Goal: Task Accomplishment & Management: Manage account settings

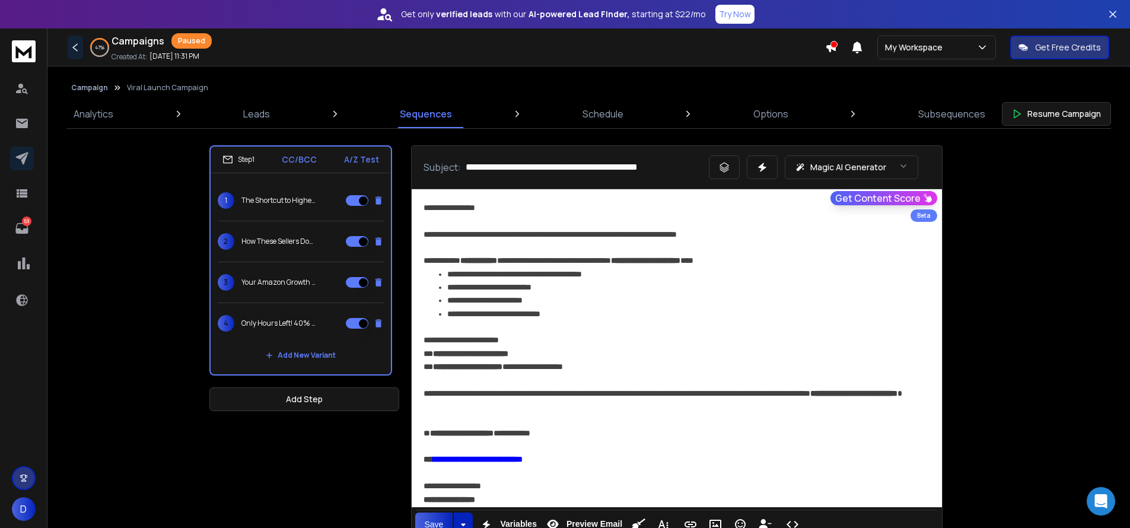
click at [78, 52] on icon at bounding box center [75, 47] width 11 height 11
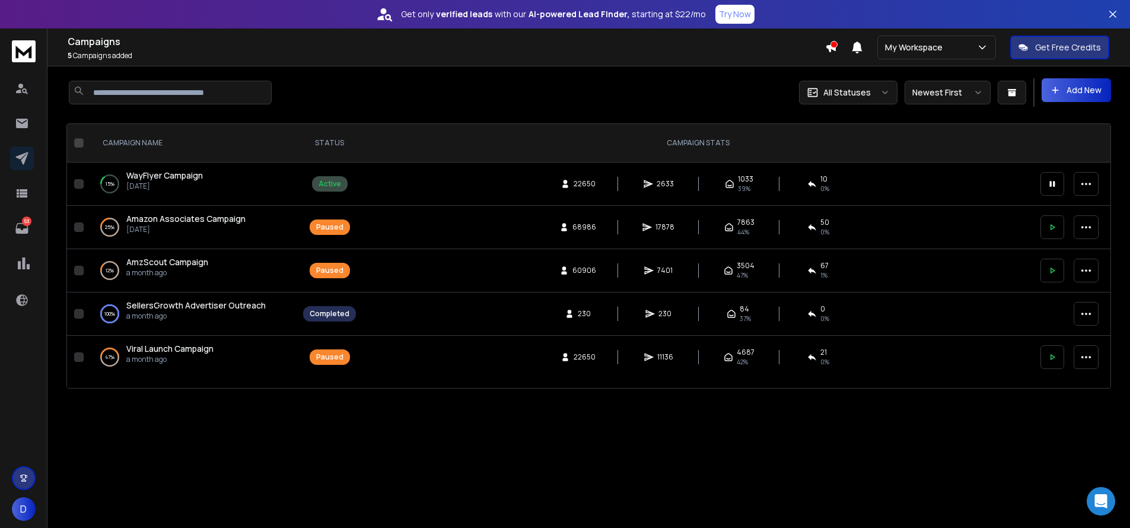
click at [184, 179] on span "WayFlyer Campaign" at bounding box center [164, 175] width 77 height 11
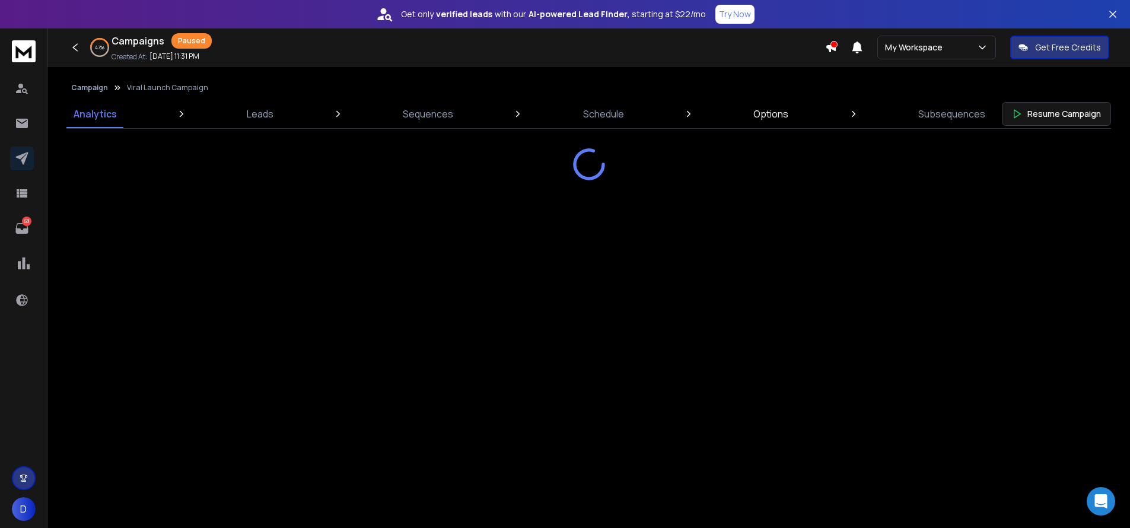
click at [769, 113] on p "Options" at bounding box center [770, 114] width 35 height 14
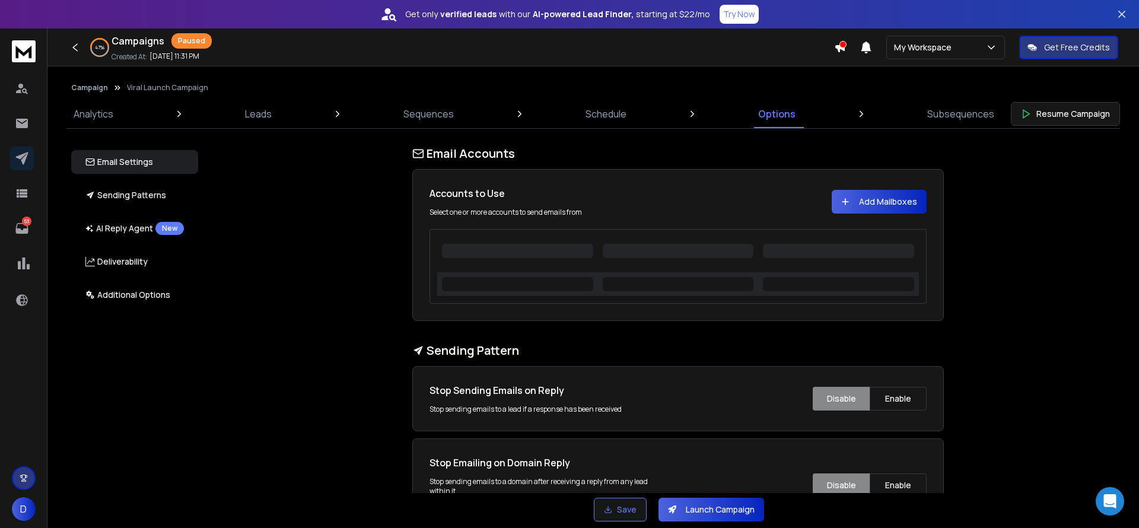
type input "****"
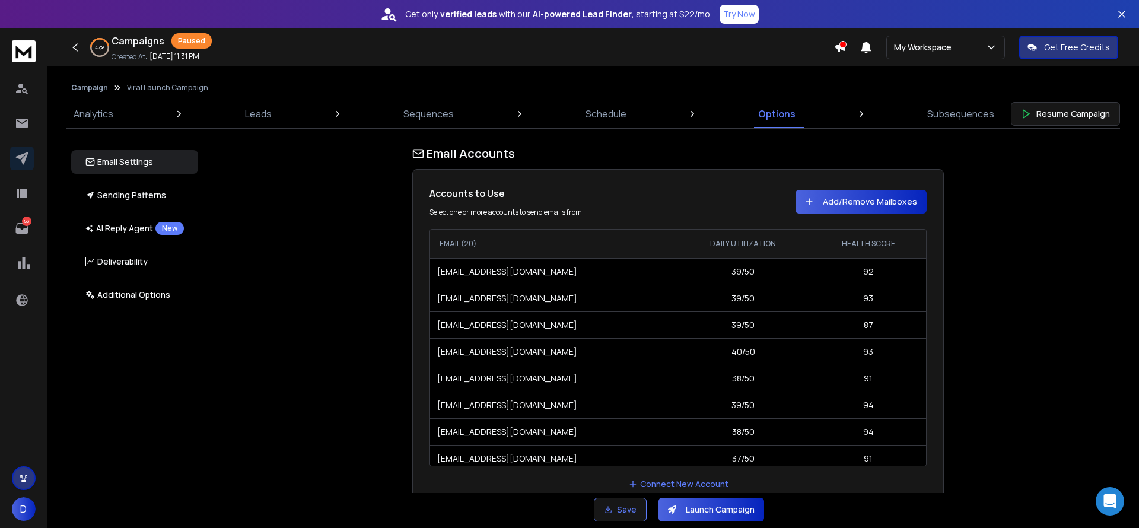
click at [857, 201] on button "Add/Remove Mailboxes" at bounding box center [860, 202] width 131 height 24
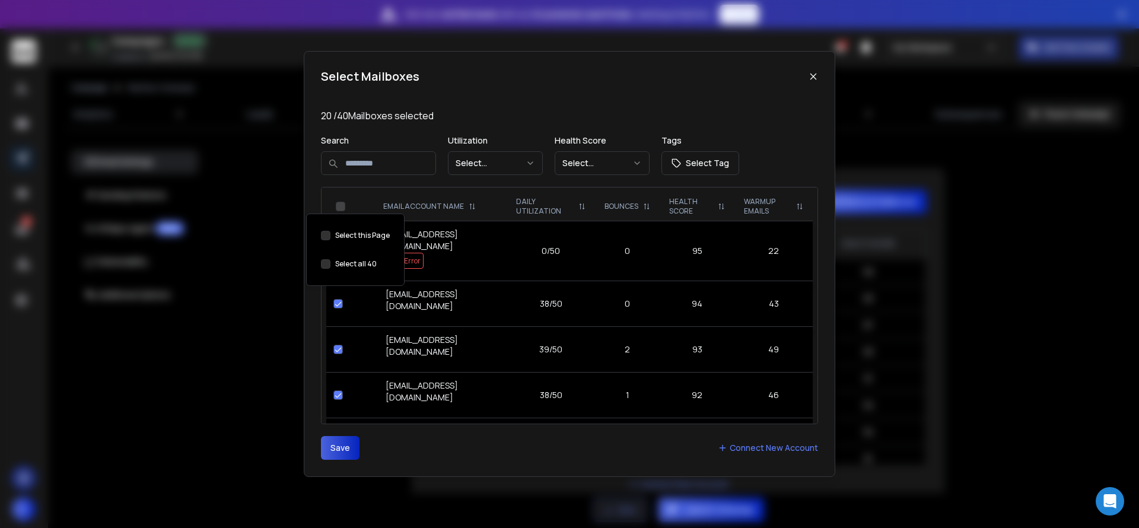
click at [325, 263] on button "Select this Page" at bounding box center [325, 263] width 9 height 9
click at [403, 180] on div "40 / 40 Mailboxes selected Search Utilization Select... Health Score Select... …" at bounding box center [569, 284] width 497 height 351
click at [342, 451] on button "Save" at bounding box center [340, 448] width 39 height 24
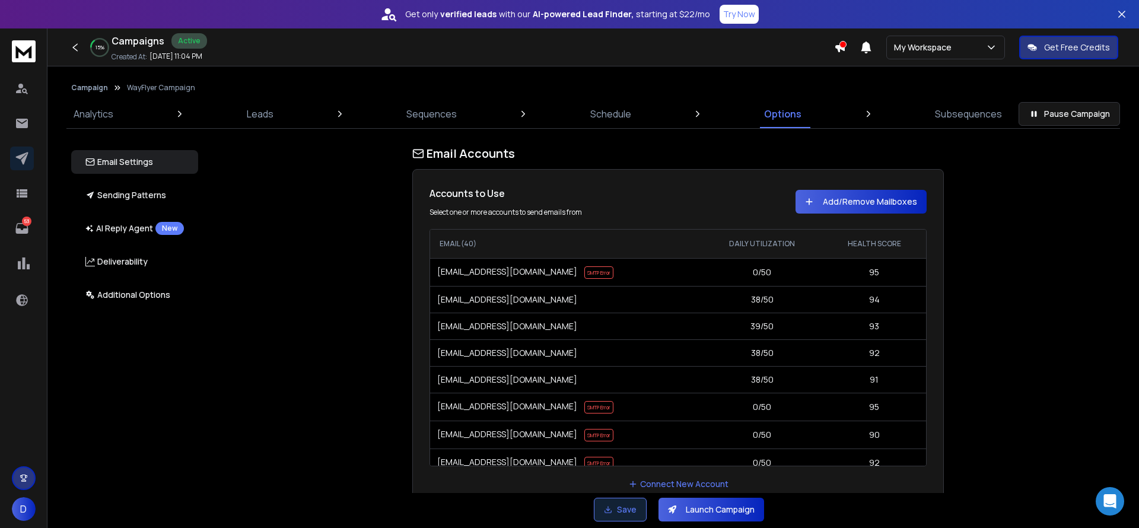
click at [625, 508] on button "Save" at bounding box center [620, 510] width 53 height 24
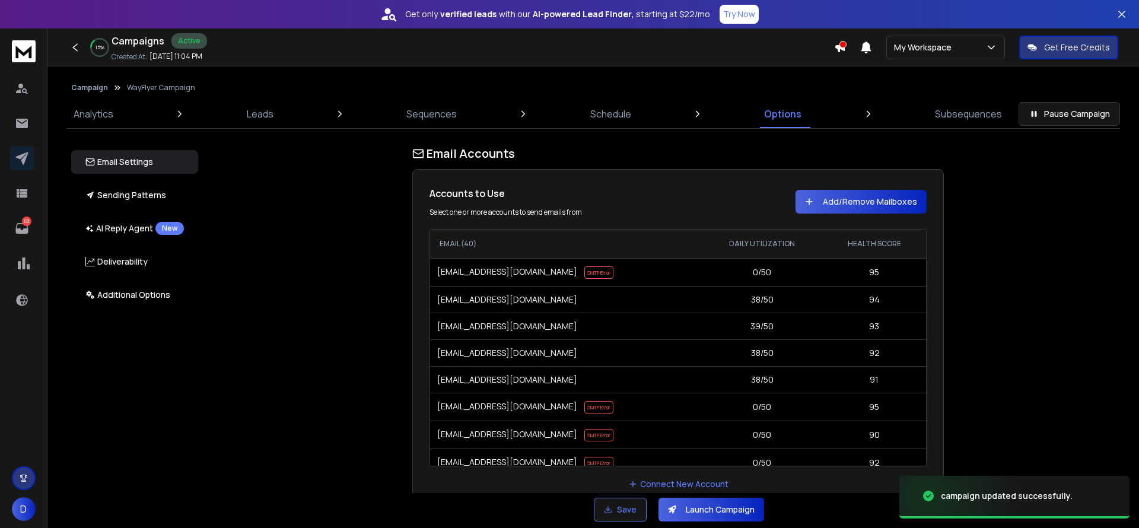
click at [696, 511] on button "Launch Campaign" at bounding box center [711, 510] width 106 height 24
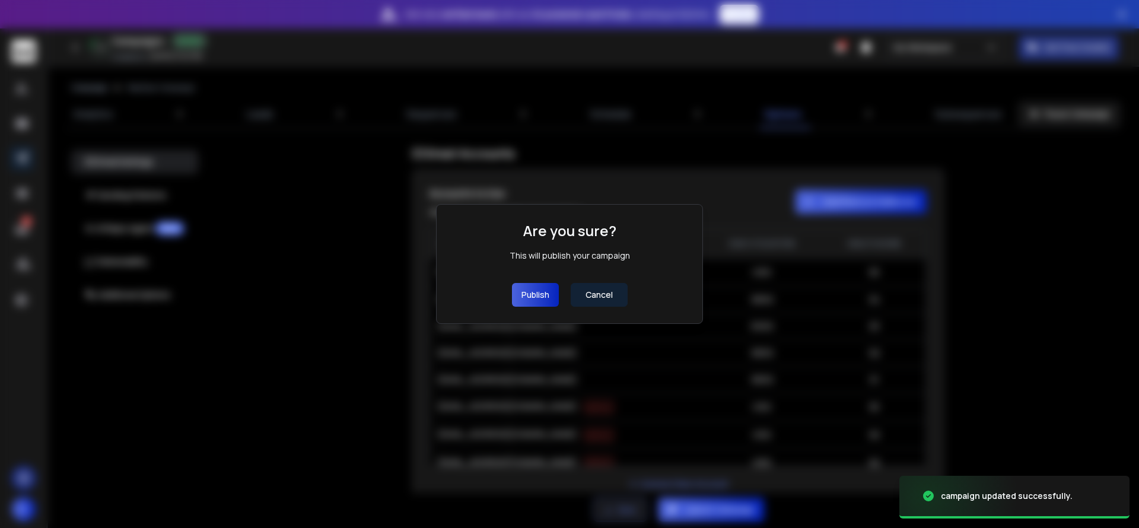
click at [541, 288] on button "Publish" at bounding box center [535, 295] width 47 height 24
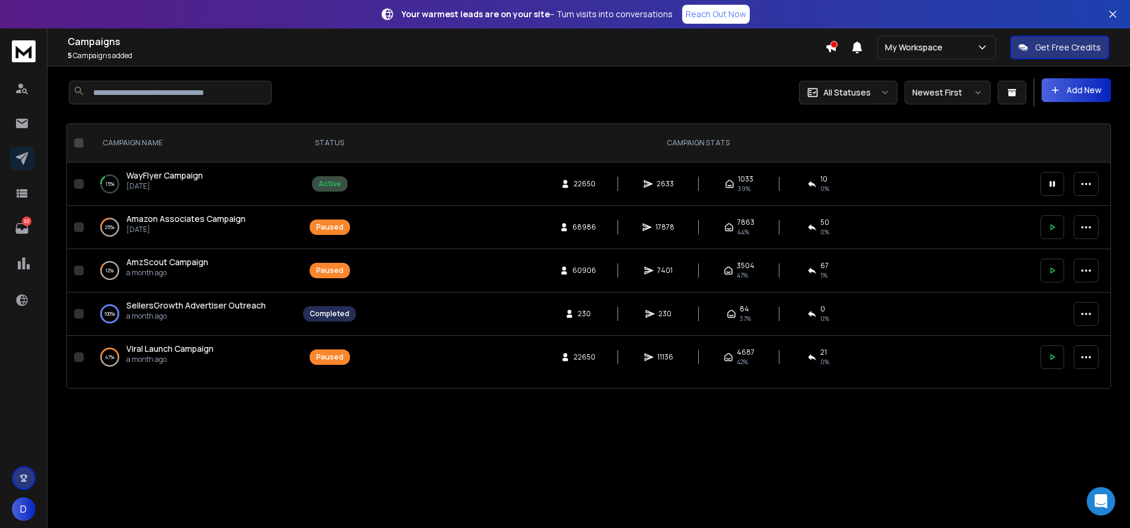
click at [214, 174] on div "15 % WayFlyer Campaign [DATE]" at bounding box center [192, 184] width 184 height 28
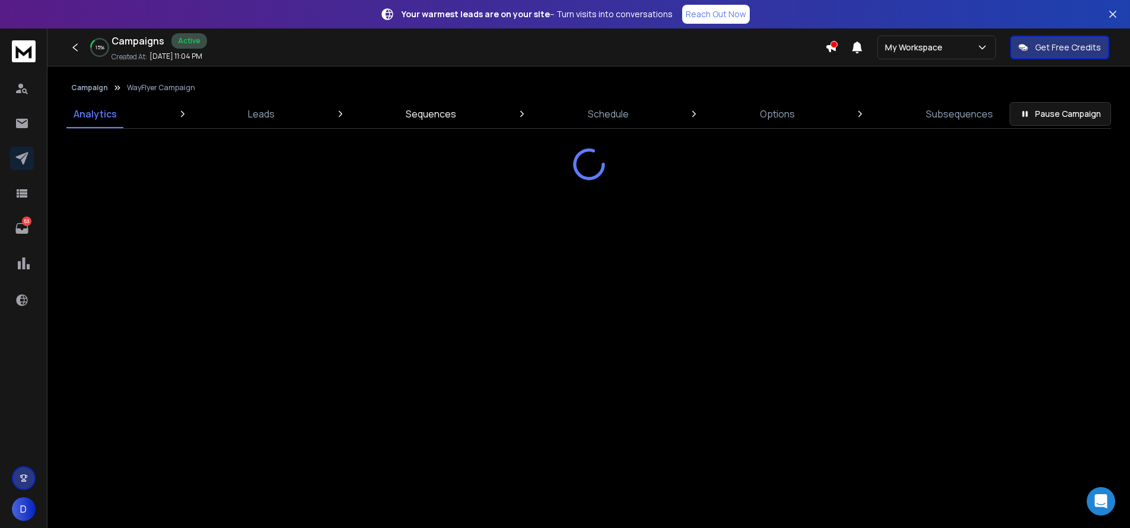
click at [407, 119] on p "Sequences" at bounding box center [431, 114] width 50 height 14
